Goal: Information Seeking & Learning: Check status

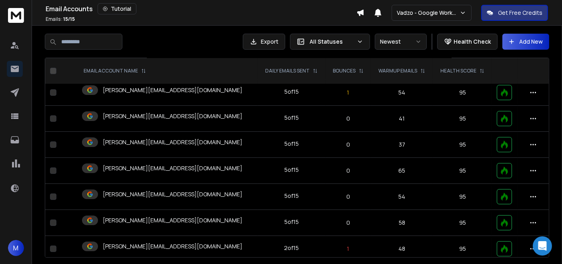
scroll to position [44, 0]
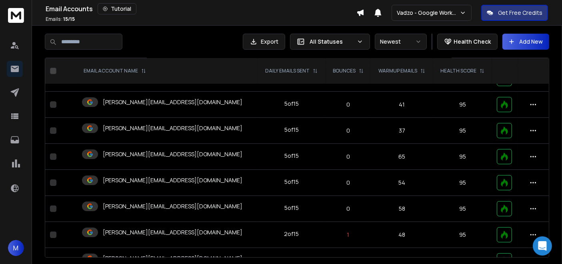
click at [331, 230] on p "1" at bounding box center [349, 234] width 36 height 8
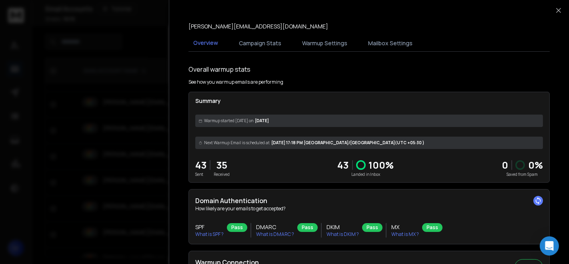
click at [557, 5] on div "Multi Select Table Sheet [PERSON_NAME][EMAIL_ADDRESS][DOMAIN_NAME] Overview Cam…" at bounding box center [369, 132] width 400 height 264
click at [555, 13] on icon "button" at bounding box center [559, 10] width 8 height 8
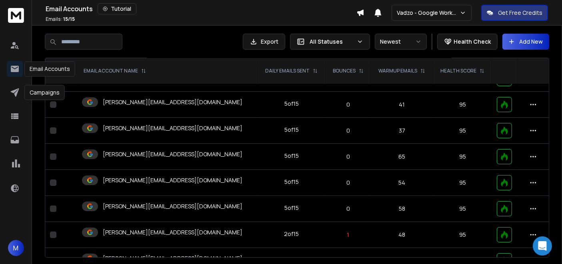
drag, startPoint x: 18, startPoint y: 90, endPoint x: 40, endPoint y: 106, distance: 27.5
click at [18, 90] on icon at bounding box center [15, 93] width 10 height 10
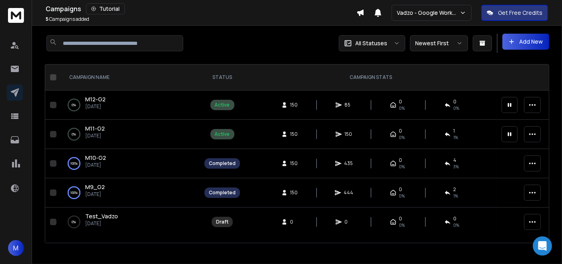
click at [180, 133] on div "0 % M11-G2 [DATE]" at bounding box center [130, 133] width 124 height 19
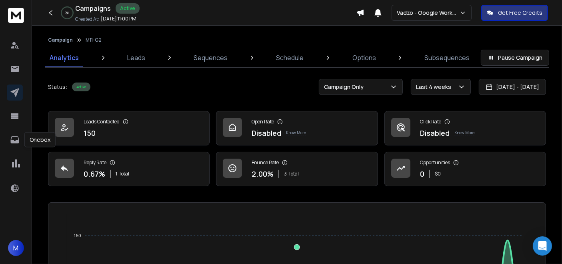
drag, startPoint x: 11, startPoint y: 134, endPoint x: 17, endPoint y: 152, distance: 19.6
click at [11, 134] on link at bounding box center [15, 140] width 16 height 16
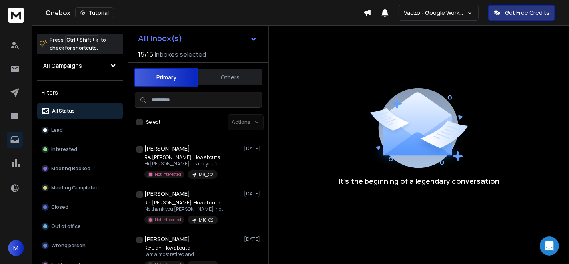
click at [236, 80] on button "Others" at bounding box center [230, 77] width 64 height 18
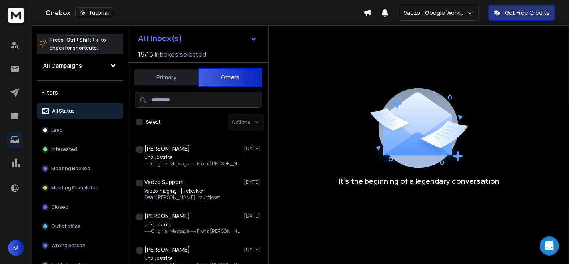
click at [161, 82] on button "Primary" at bounding box center [166, 77] width 64 height 18
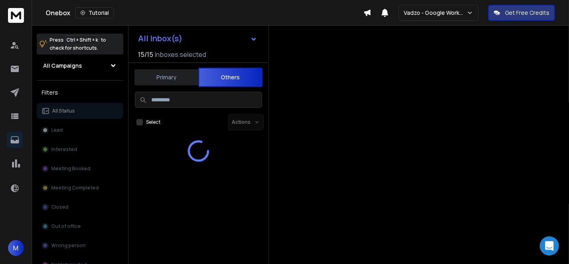
click at [242, 83] on button "Others" at bounding box center [230, 77] width 64 height 19
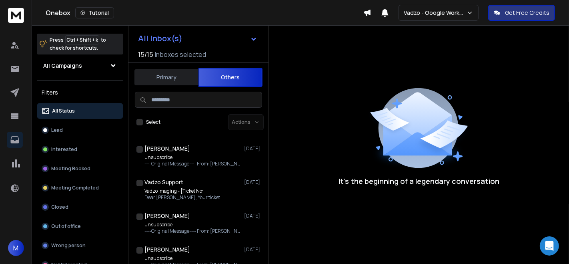
click at [158, 80] on button "Primary" at bounding box center [166, 77] width 64 height 18
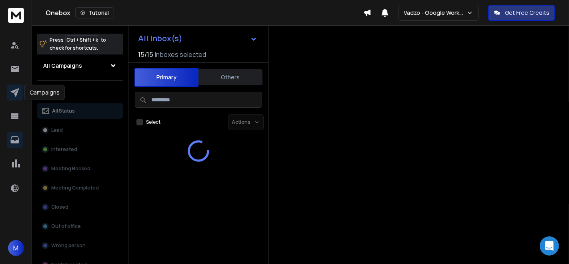
click at [12, 92] on icon at bounding box center [14, 92] width 8 height 8
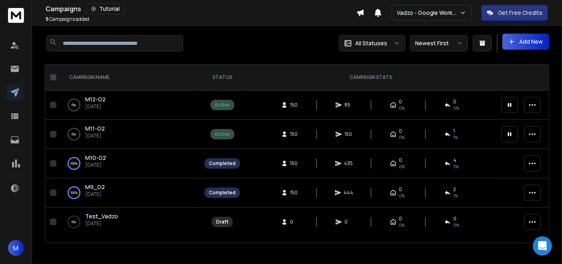
click at [245, 132] on td "150 150 0 0% 1 1 %" at bounding box center [371, 134] width 252 height 29
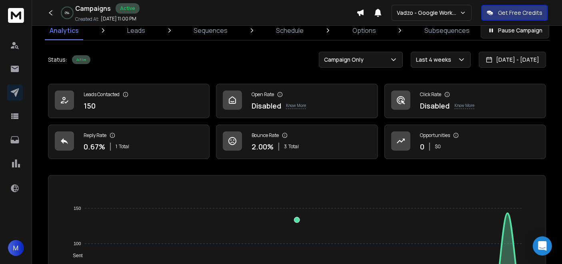
scroll to position [26, 0]
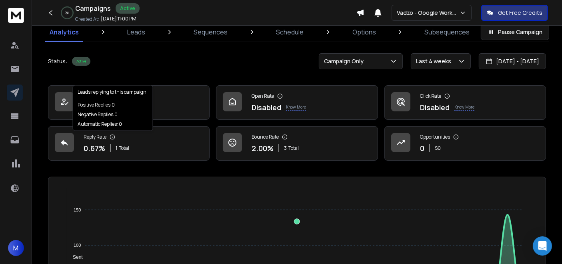
click at [112, 135] on icon at bounding box center [113, 137] width 6 height 6
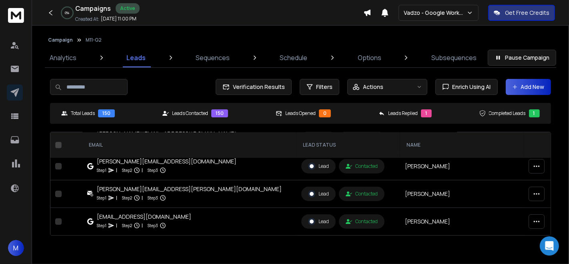
scroll to position [102, 0]
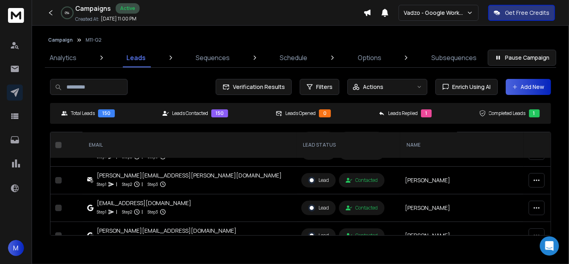
click at [417, 111] on p "Leads Replied" at bounding box center [403, 113] width 30 height 6
click at [424, 114] on div "1" at bounding box center [426, 113] width 11 height 8
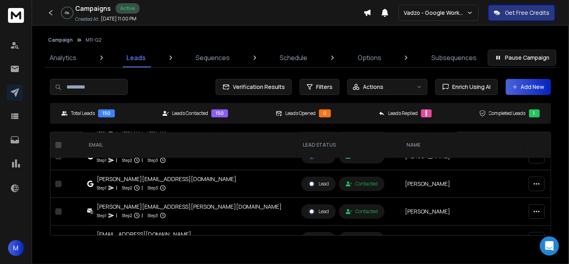
scroll to position [0, 0]
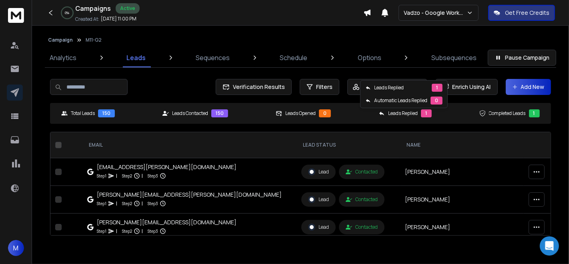
click at [377, 110] on div "Total Leads 150 Leads Contacted 150 Leads Opened 0 Leads Replied 1 Completed Le…" at bounding box center [300, 113] width 501 height 21
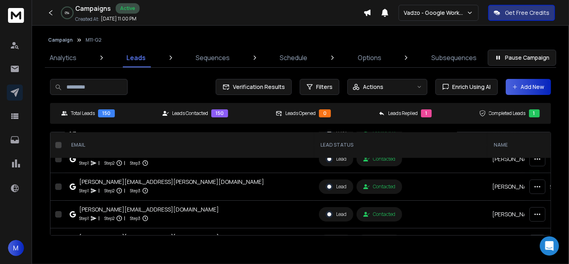
scroll to position [2678, 0]
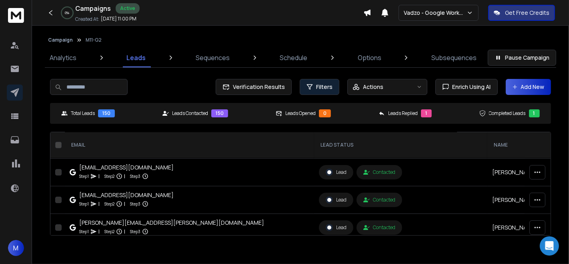
click at [312, 92] on button "Filters" at bounding box center [320, 87] width 40 height 16
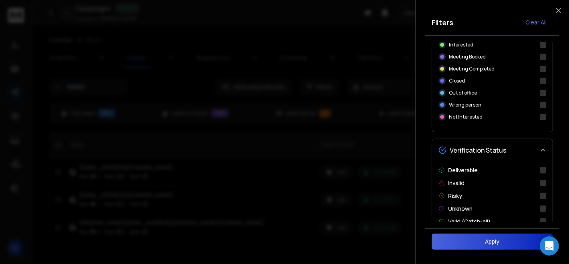
scroll to position [0, 0]
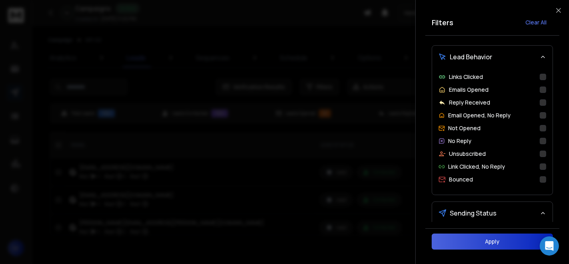
click at [540, 104] on button "Reply Received" at bounding box center [543, 102] width 6 height 6
click at [500, 247] on button "Apply" at bounding box center [492, 241] width 121 height 16
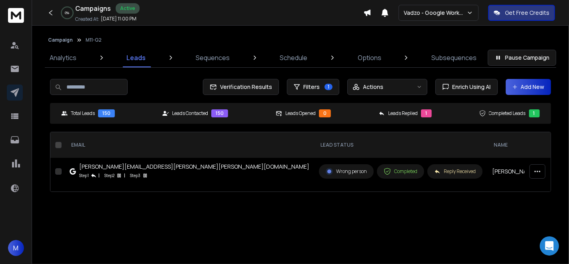
click at [192, 168] on div "[PERSON_NAME][EMAIL_ADDRESS][PERSON_NAME][PERSON_NAME][DOMAIN_NAME] Step 1 | St…" at bounding box center [190, 171] width 240 height 18
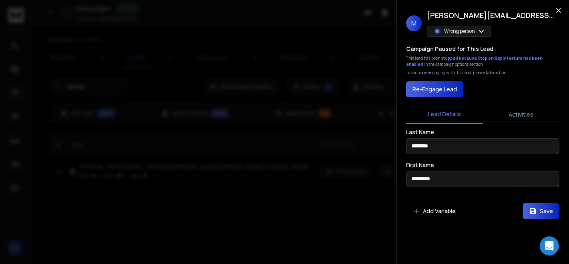
click at [561, 13] on icon "button" at bounding box center [559, 10] width 8 height 8
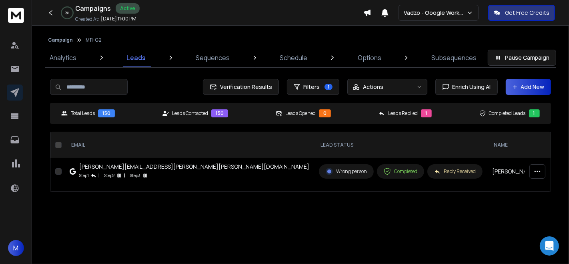
click at [399, 173] on div "Wrong person Completed Reply Received" at bounding box center [401, 171] width 164 height 14
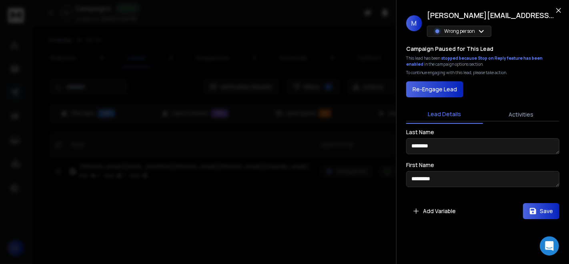
click at [559, 10] on icon "button" at bounding box center [559, 10] width 8 height 8
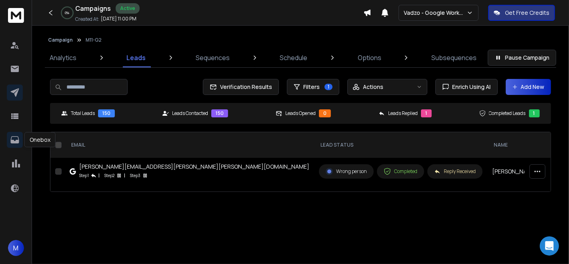
click at [16, 144] on link at bounding box center [15, 140] width 16 height 16
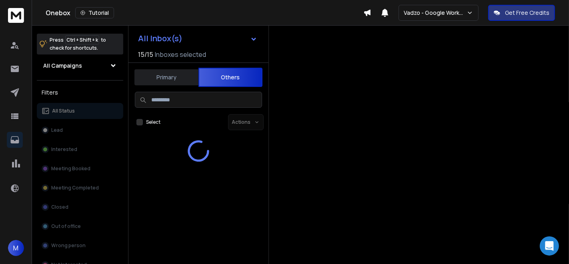
click at [228, 77] on button "Others" at bounding box center [230, 77] width 64 height 19
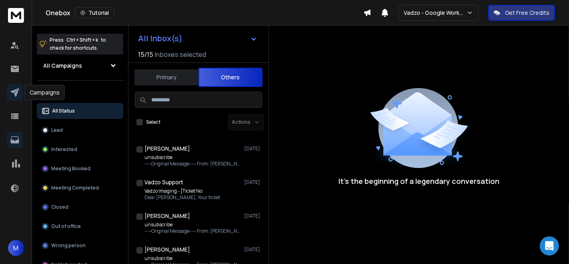
click at [20, 94] on link at bounding box center [15, 92] width 16 height 16
